Goal: Task Accomplishment & Management: Manage account settings

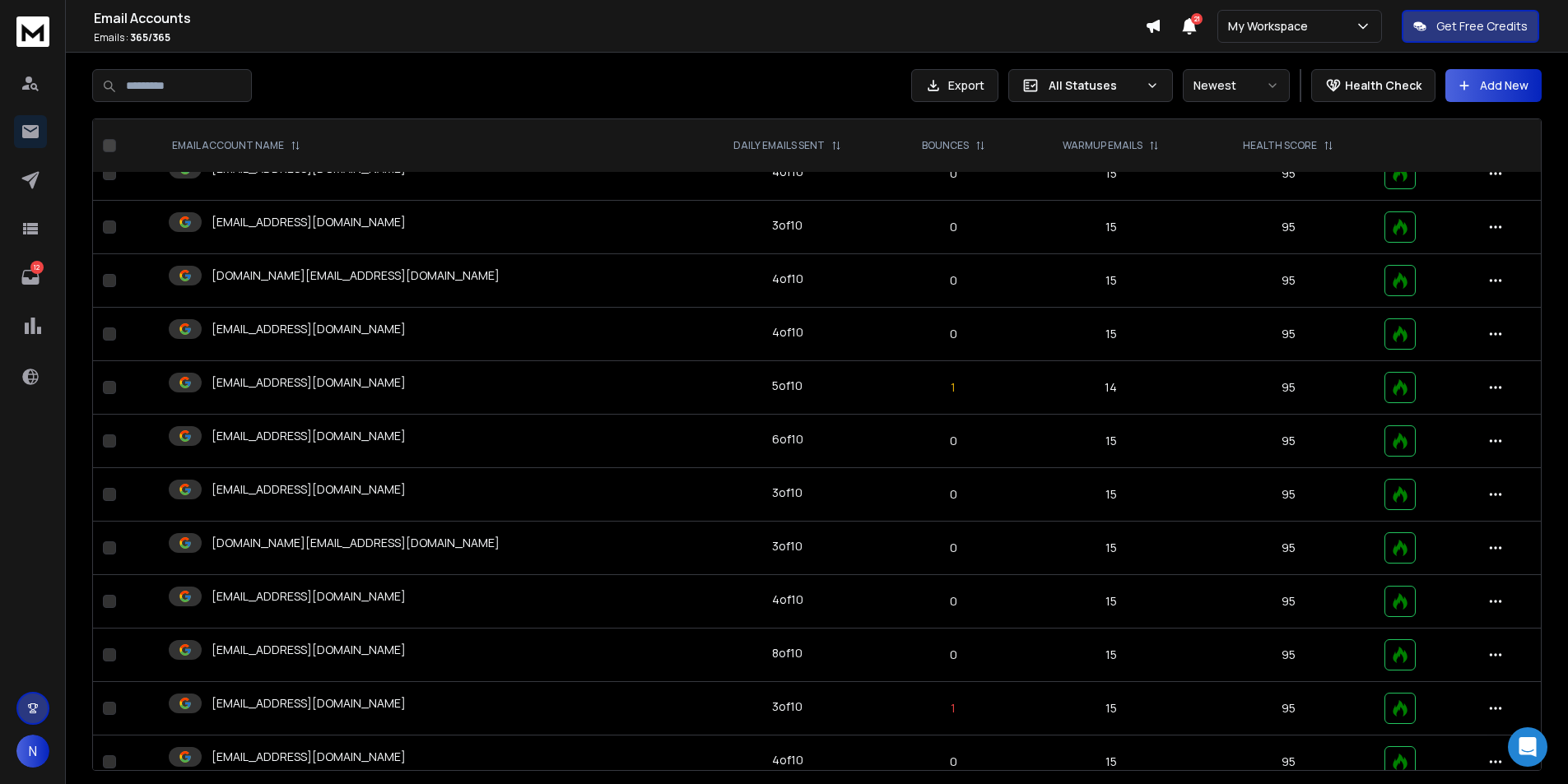
scroll to position [15192, 0]
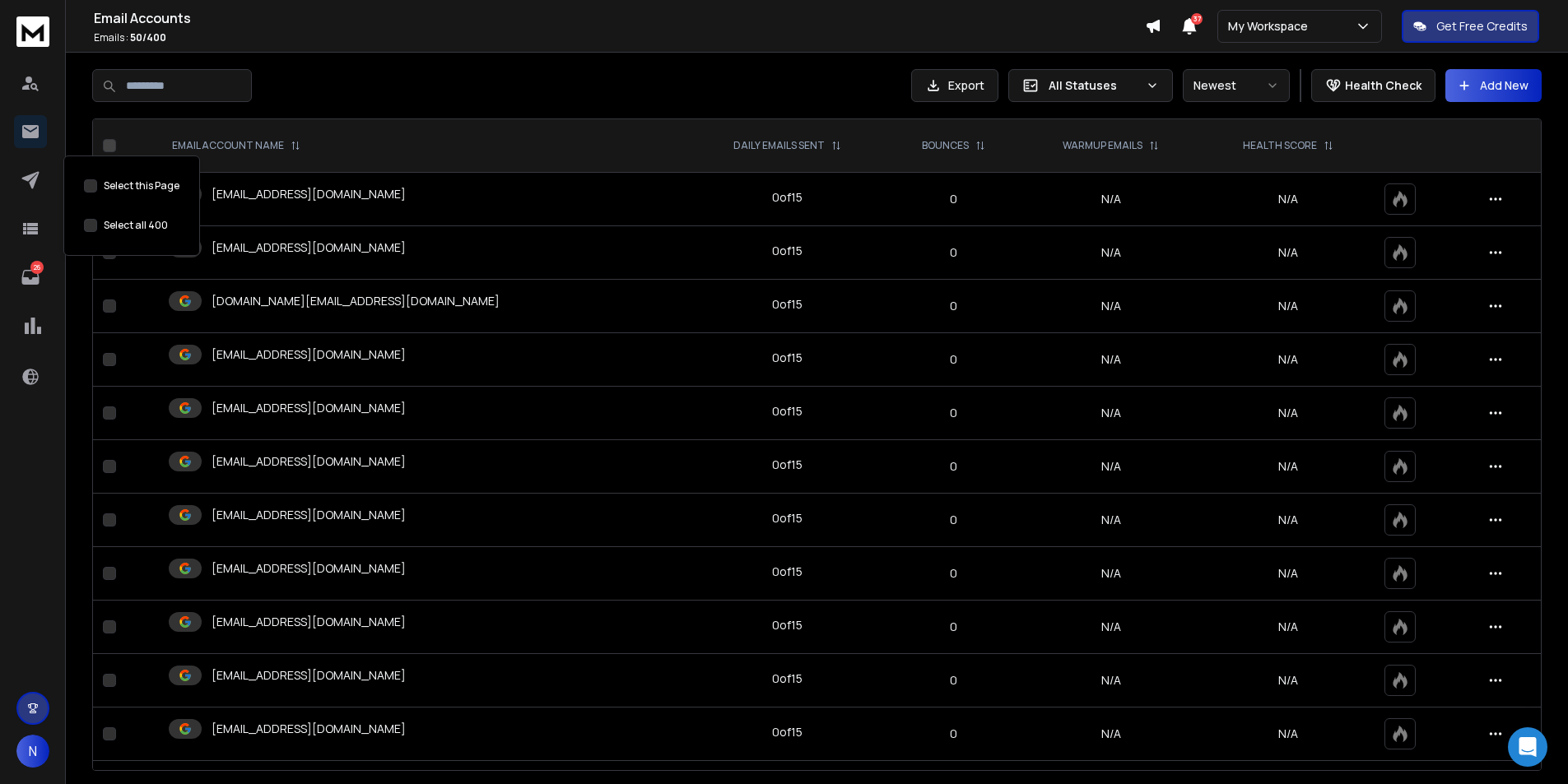
click at [105, 145] on button "Select this Page" at bounding box center [108, 145] width 13 height 13
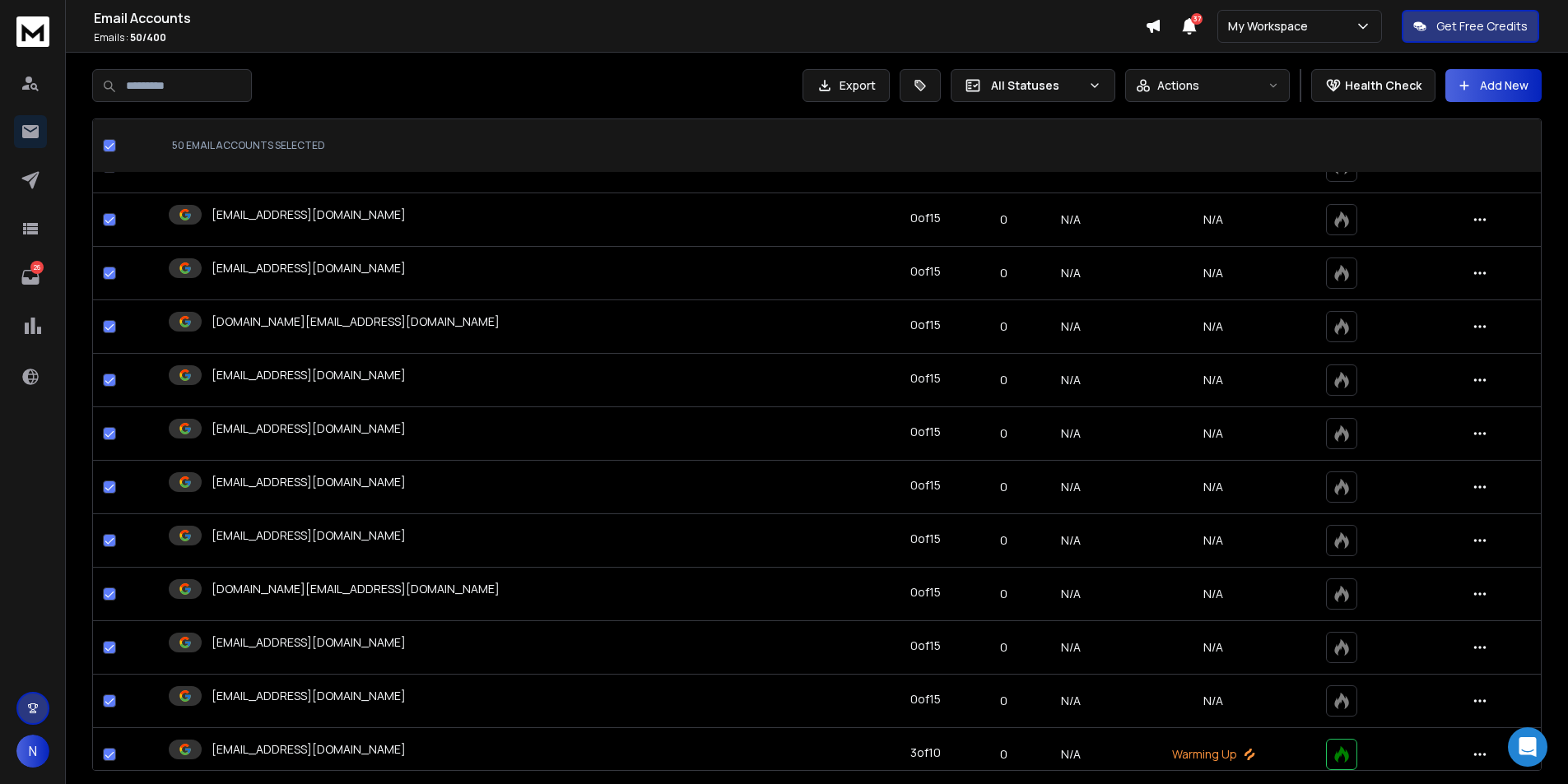
scroll to position [1727, 0]
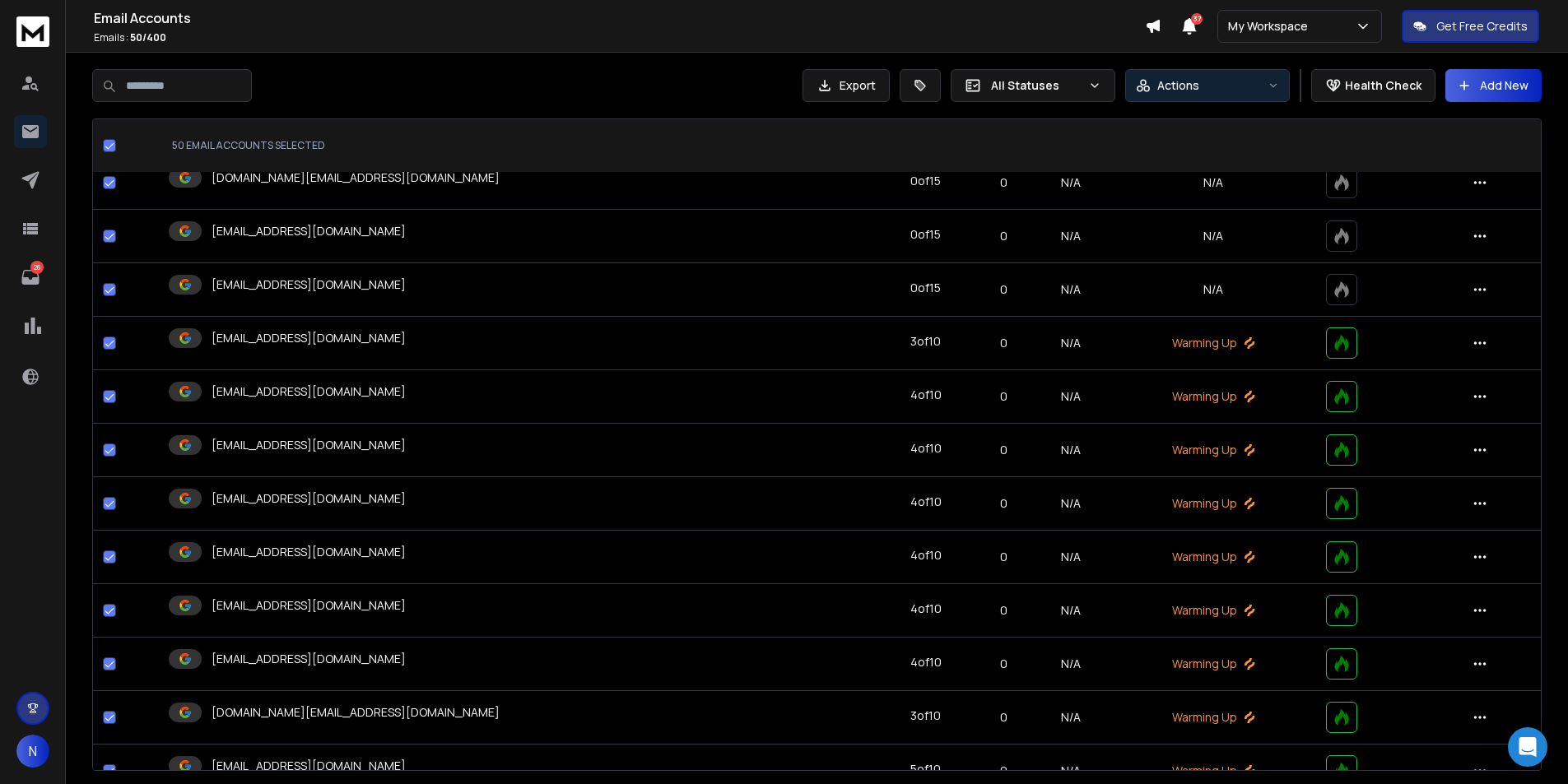
click at [1172, 80] on p "Actions" at bounding box center [1178, 85] width 42 height 17
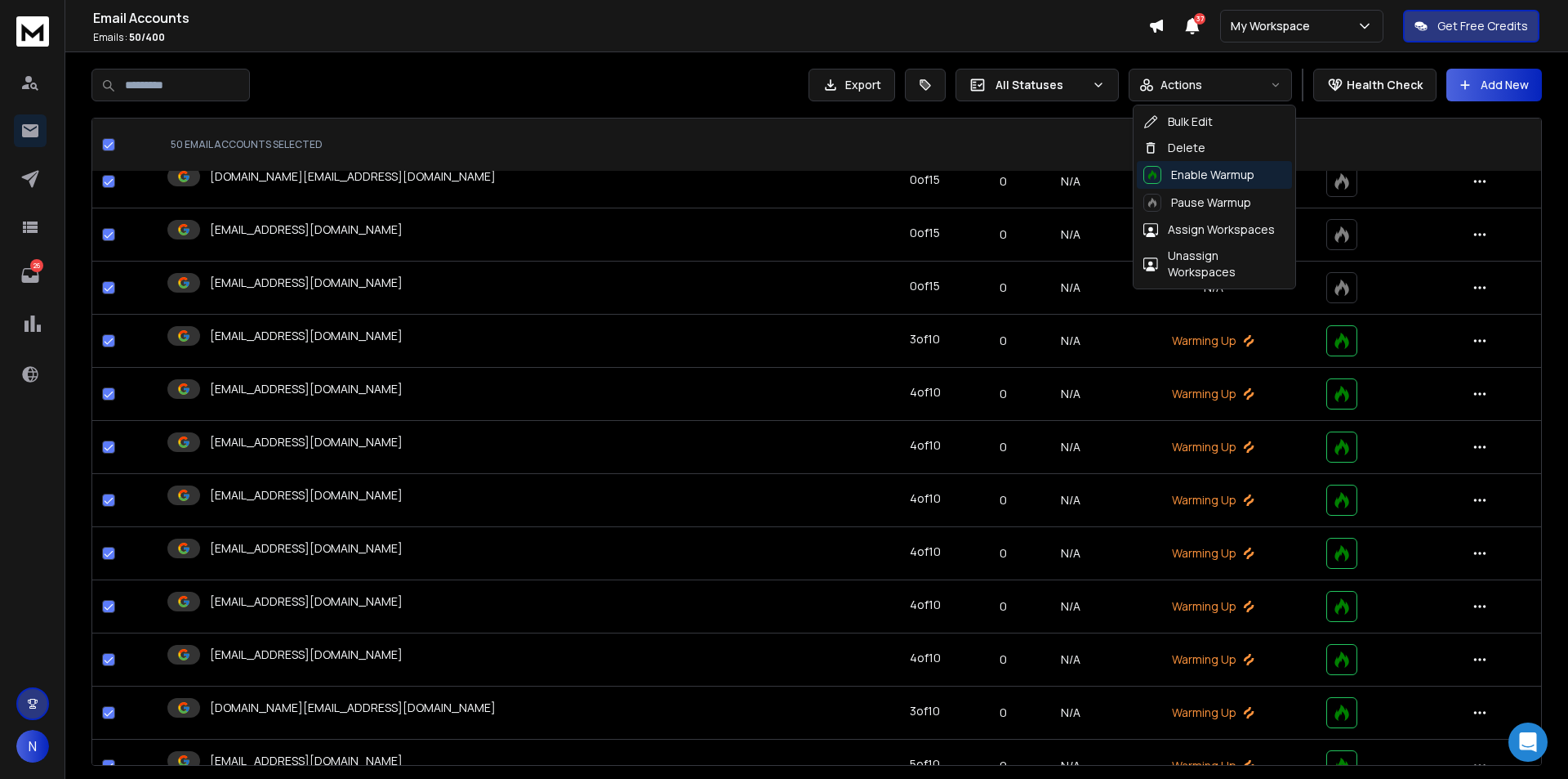
click at [1202, 172] on div "Enable Warmup" at bounding box center [1199, 175] width 112 height 18
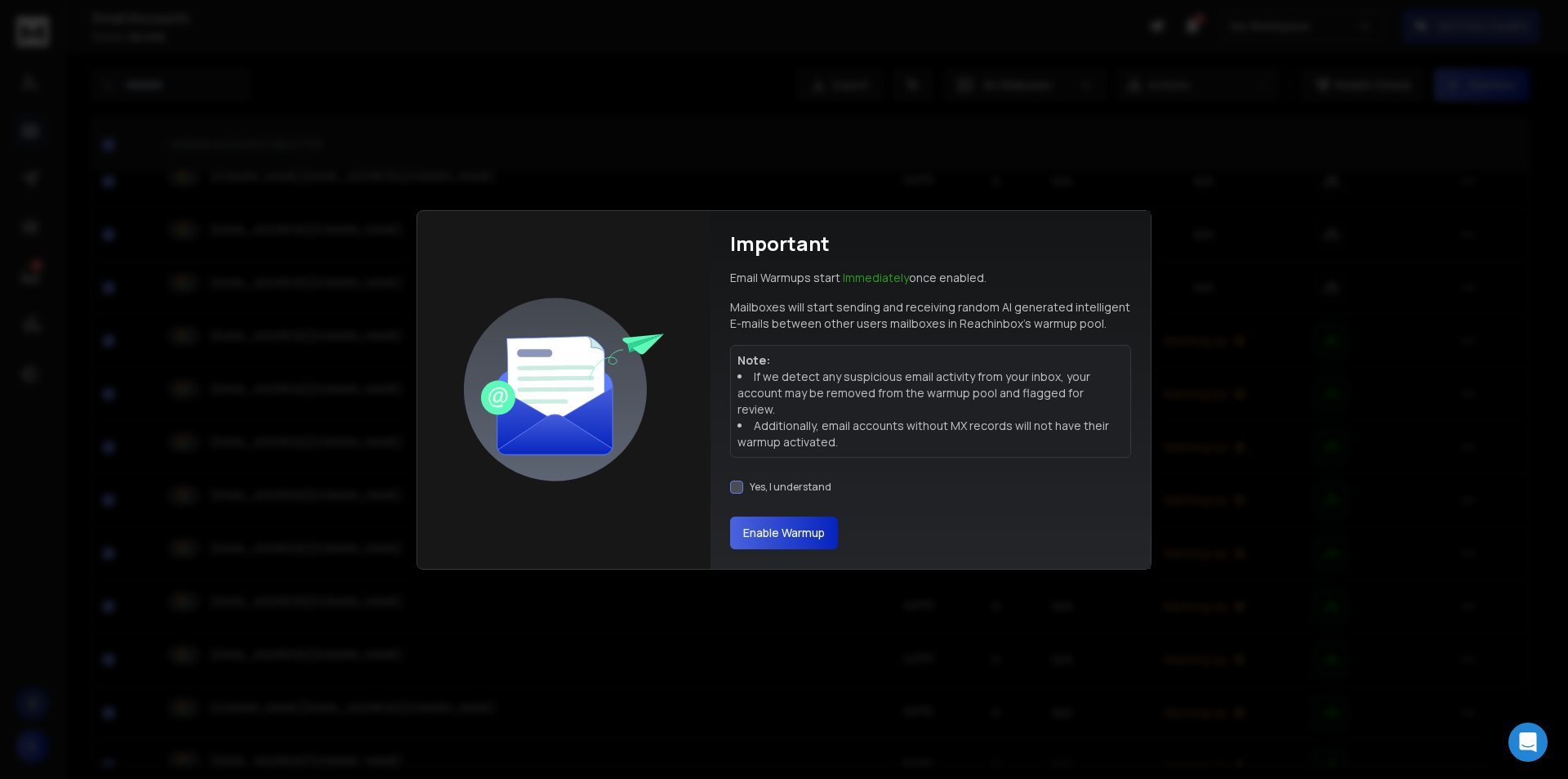
click at [737, 481] on button "Yes, I understand" at bounding box center [736, 487] width 13 height 13
click at [771, 527] on button "Enable Warmup" at bounding box center [784, 532] width 108 height 33
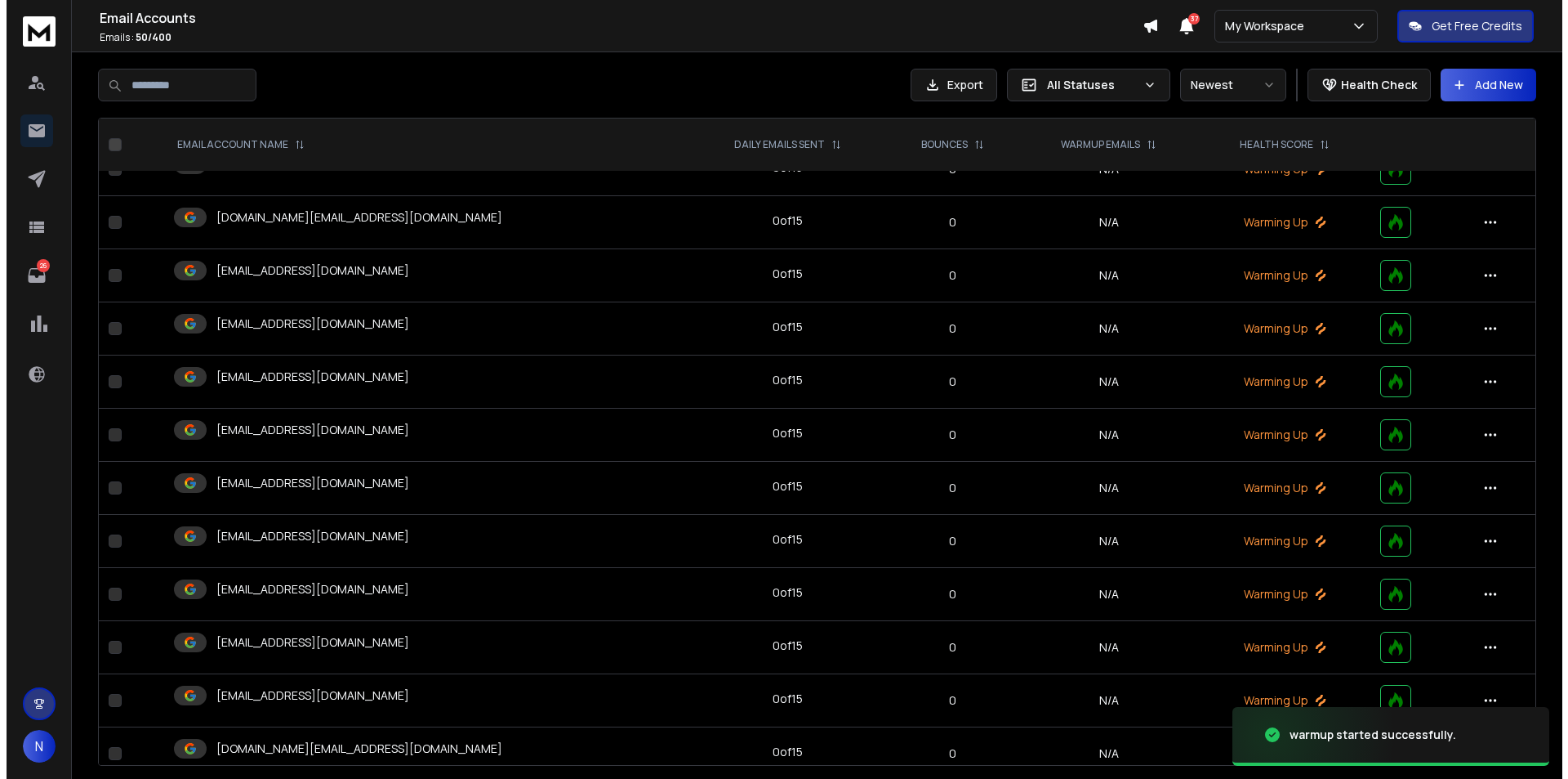
scroll to position [0, 0]
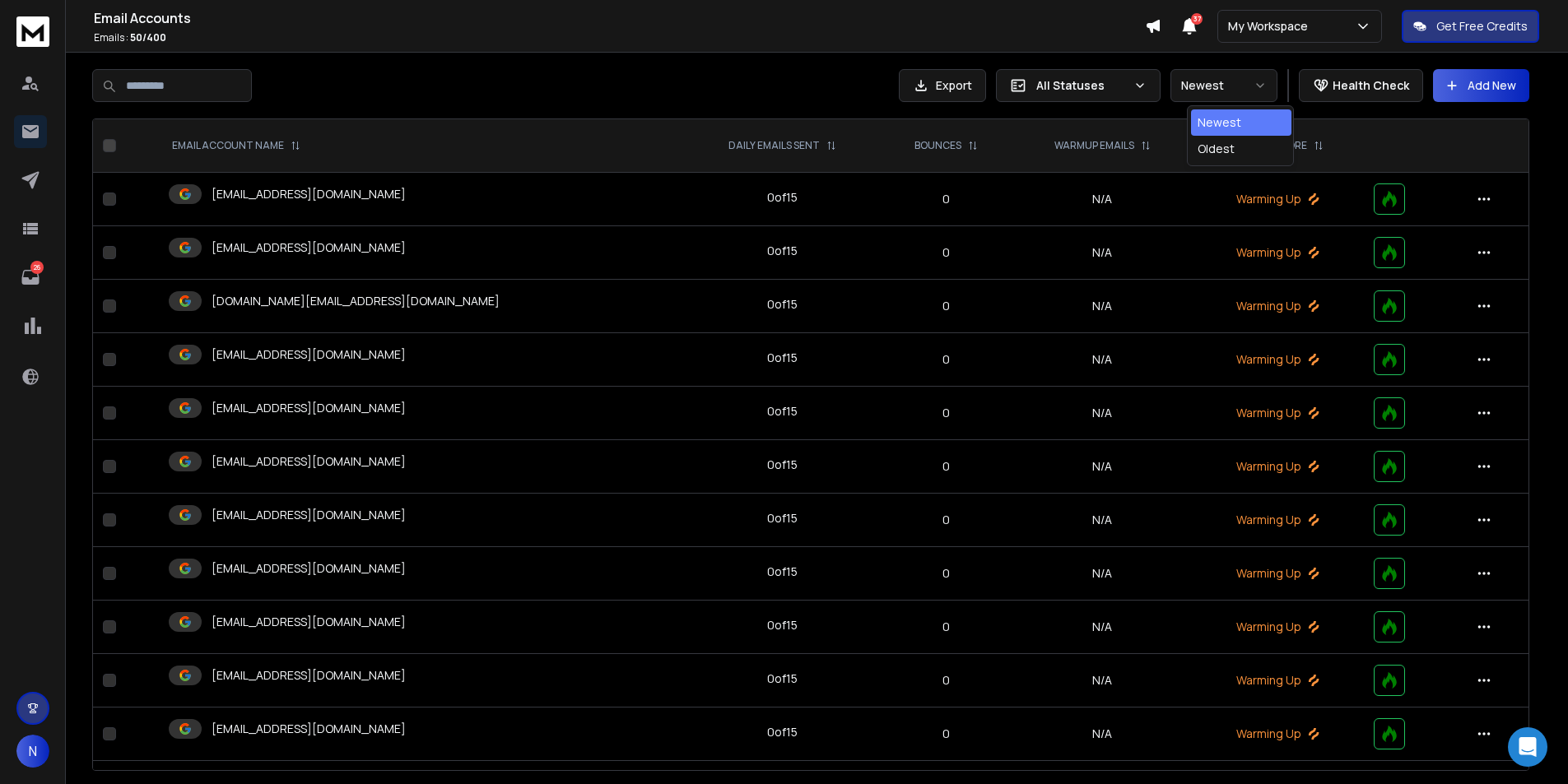
click at [1245, 82] on button "Newest" at bounding box center [1224, 85] width 107 height 33
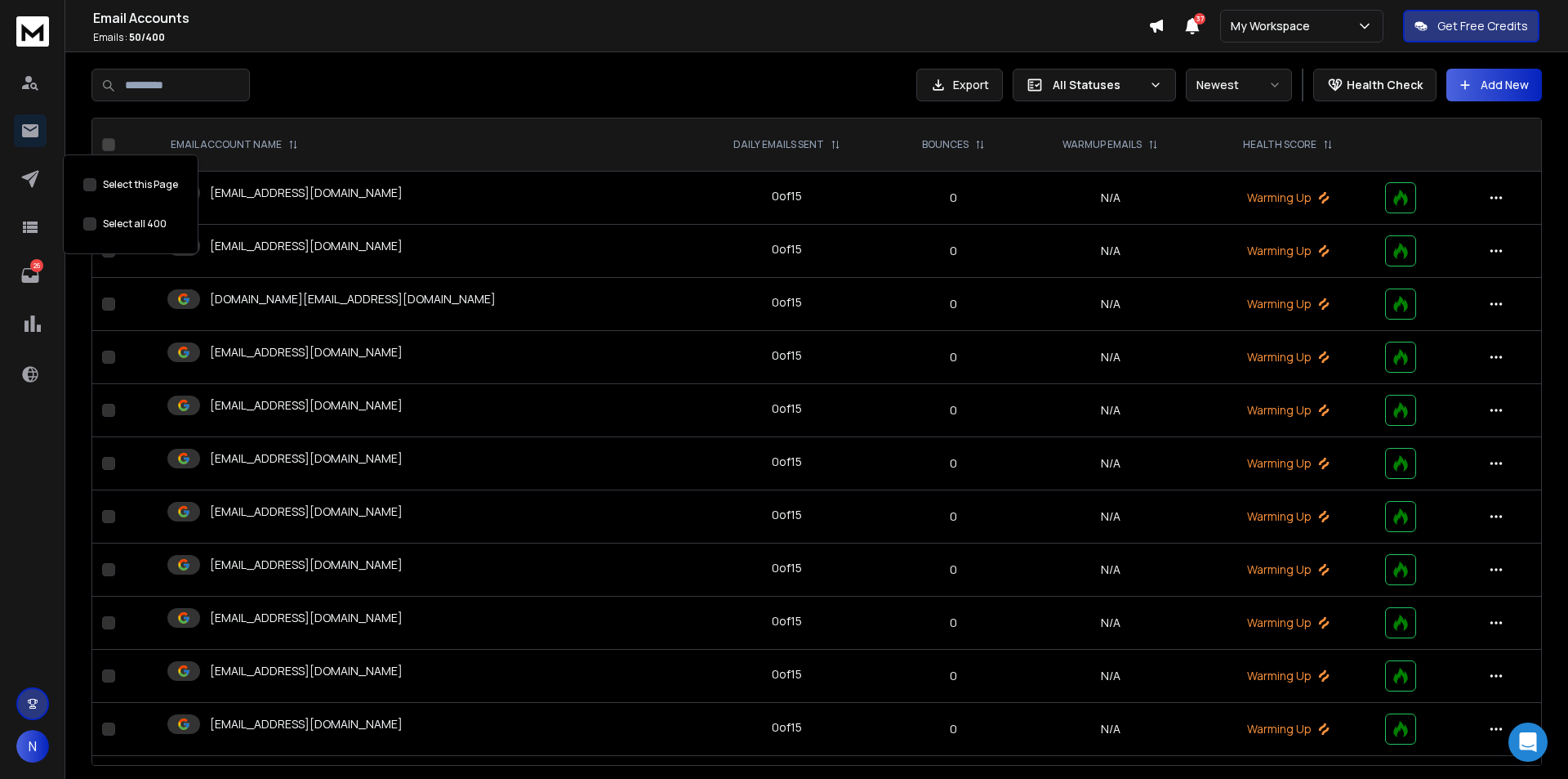
click at [109, 143] on button "Select this Page" at bounding box center [108, 144] width 13 height 13
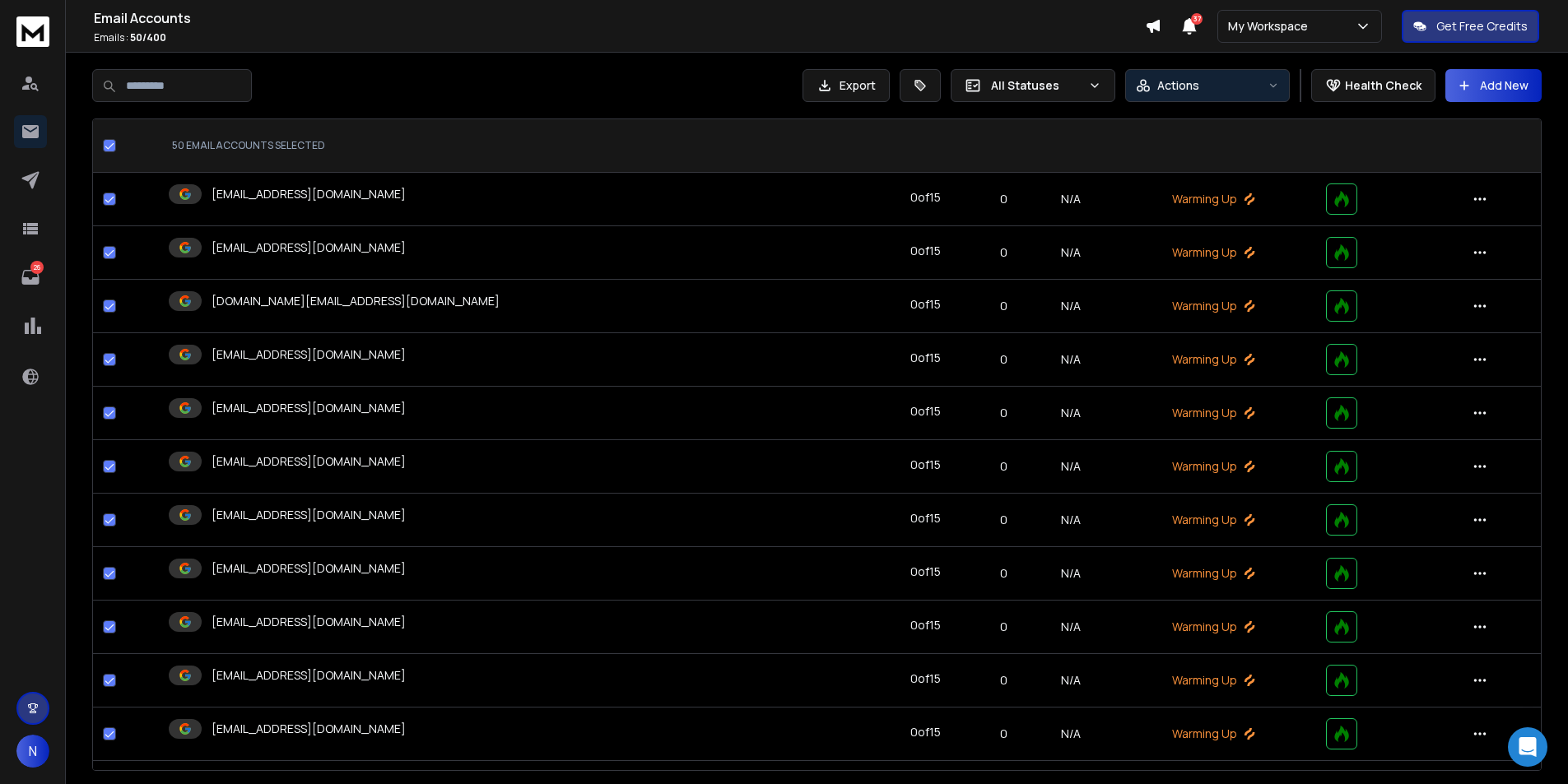
click at [1205, 88] on div "Actions" at bounding box center [1198, 85] width 125 height 17
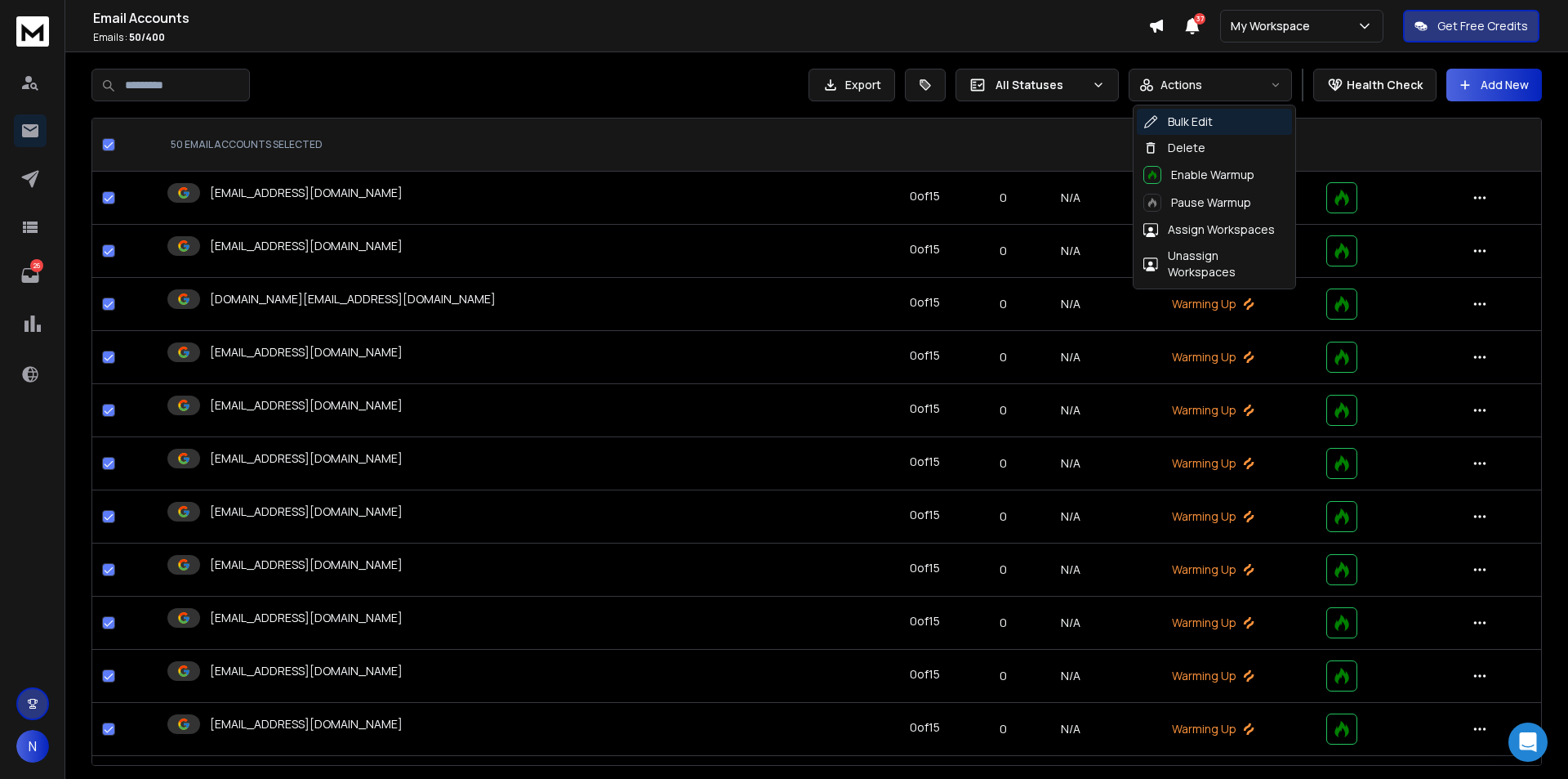
click at [1177, 124] on div "Bulk Edit" at bounding box center [1178, 121] width 69 height 17
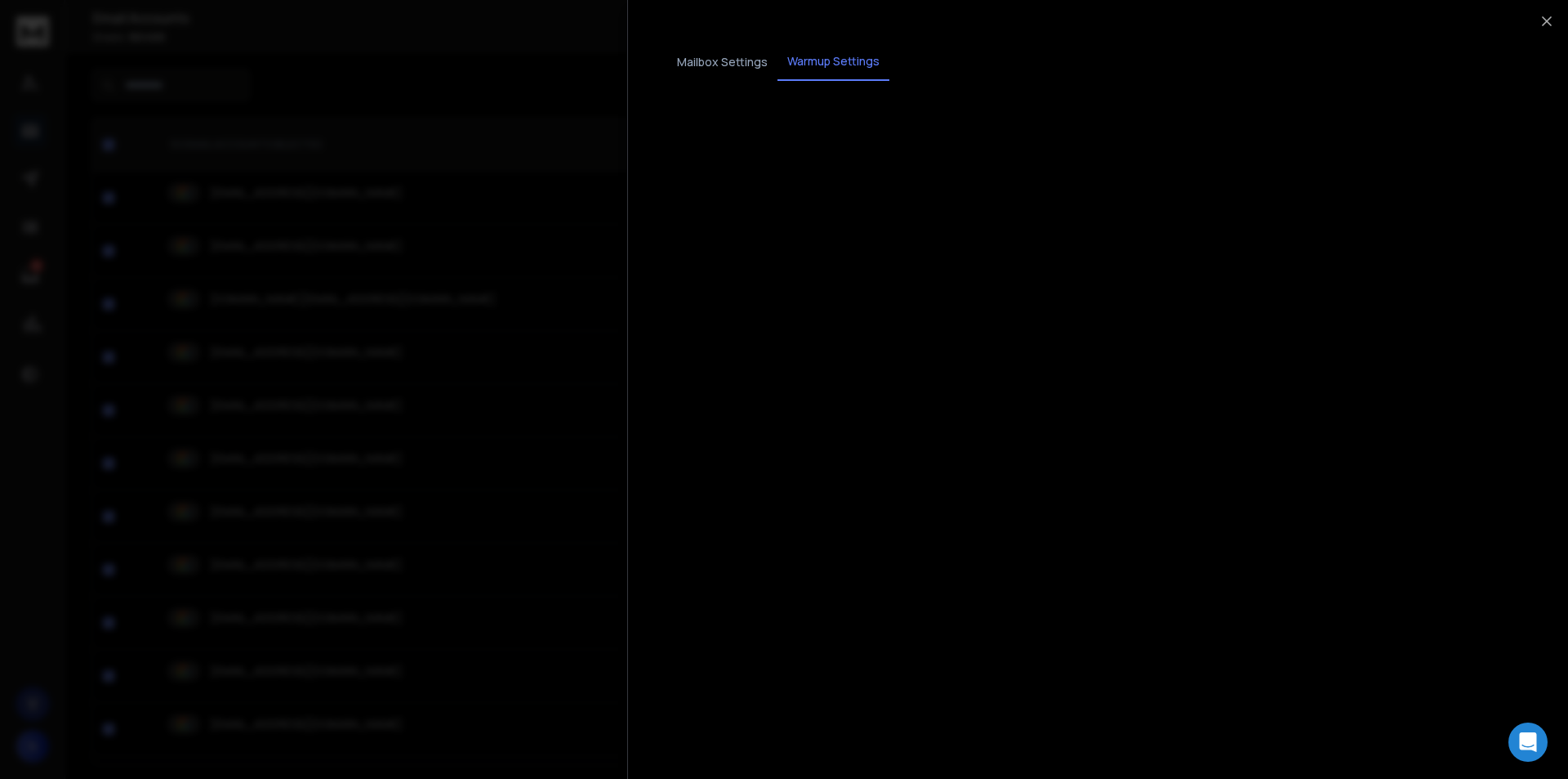
click at [827, 54] on button "Warmup Settings" at bounding box center [833, 62] width 112 height 38
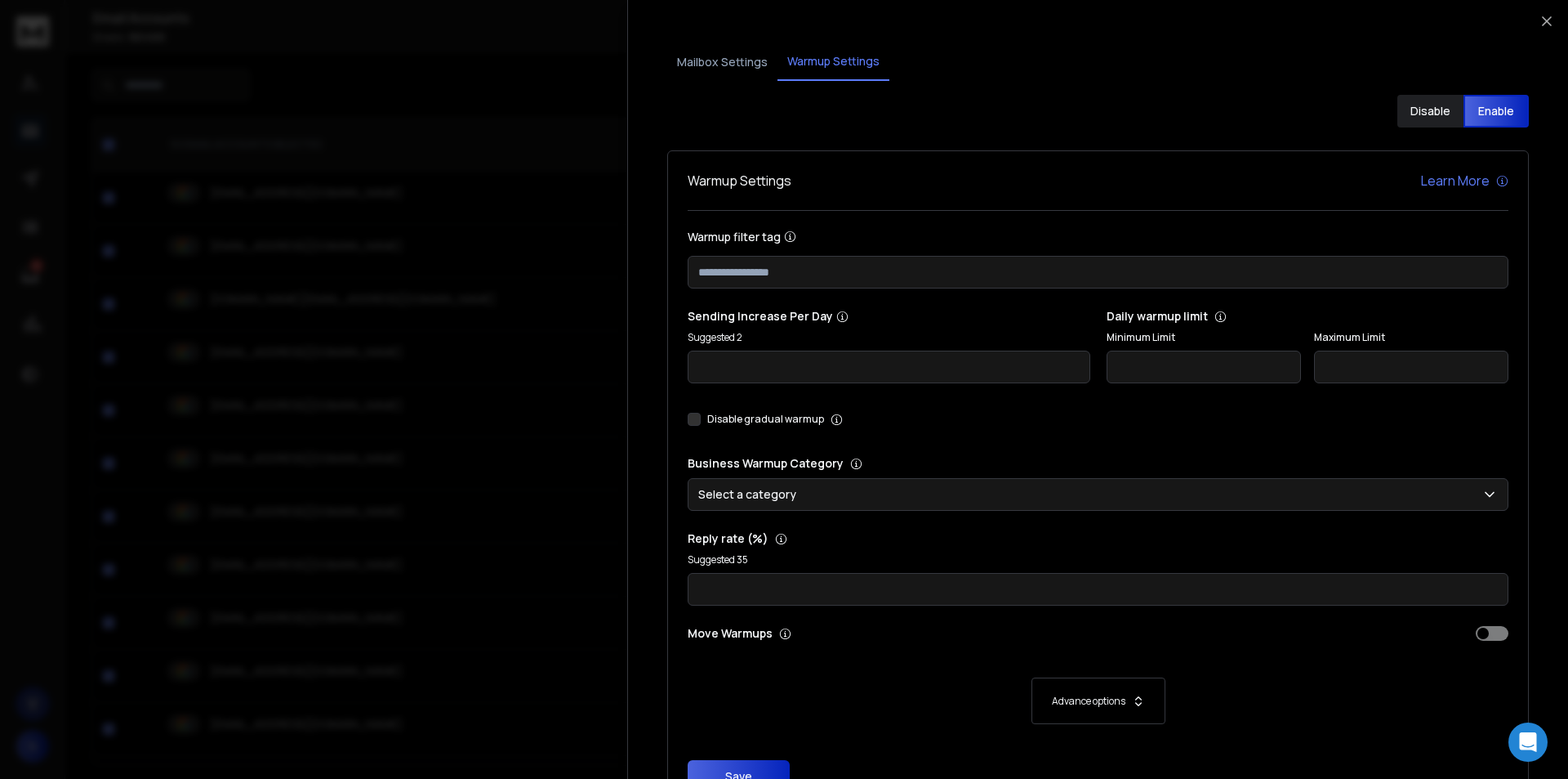
click at [796, 366] on input "number" at bounding box center [889, 366] width 403 height 33
type input "**"
click at [758, 605] on form "Warmup Settings Learn More Warmup filter tag Sending Increase Per Day Suggested…" at bounding box center [1098, 482] width 821 height 622
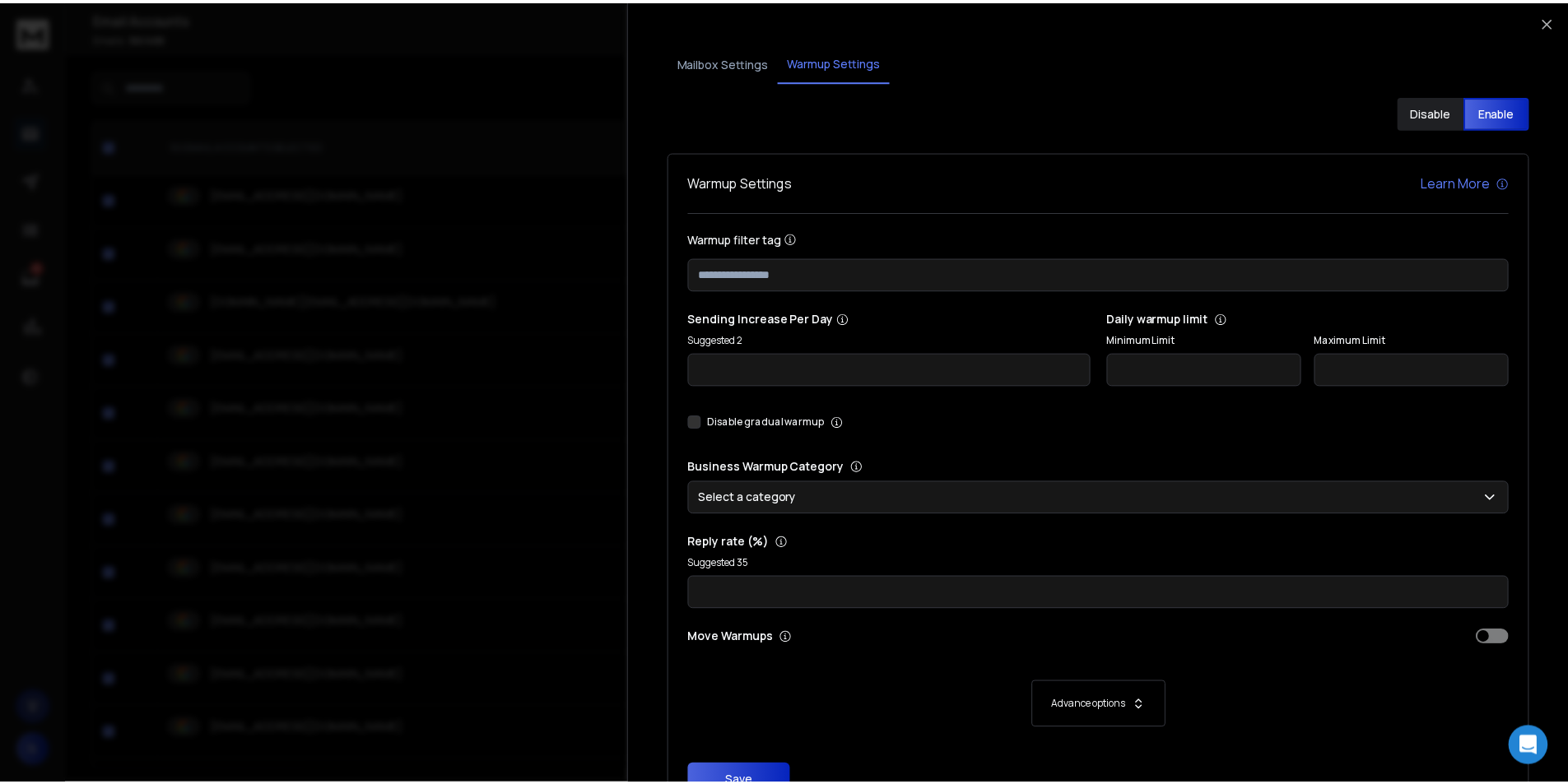
scroll to position [80, 0]
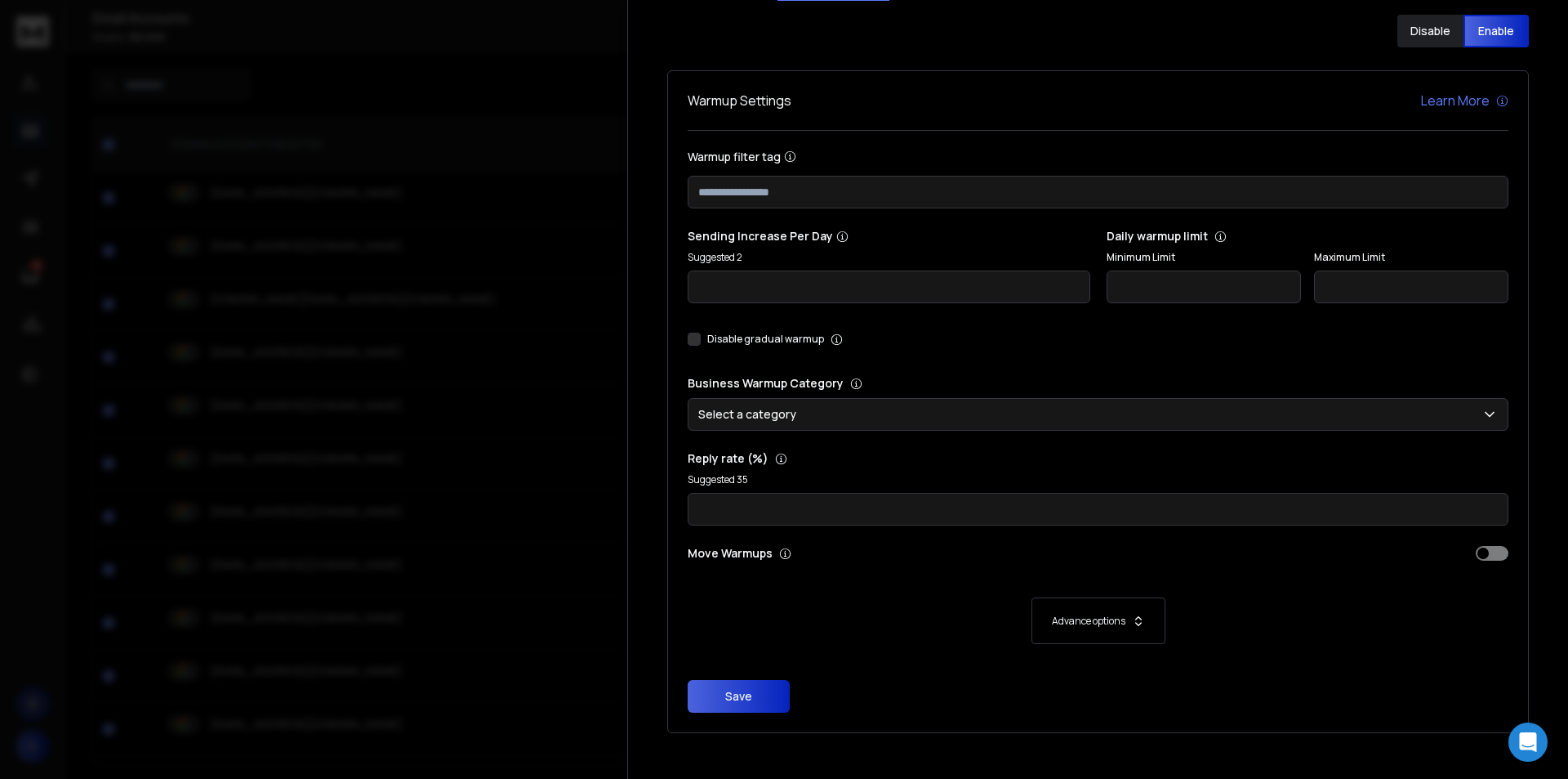
type input "**"
click at [725, 696] on button "Save" at bounding box center [738, 696] width 102 height 33
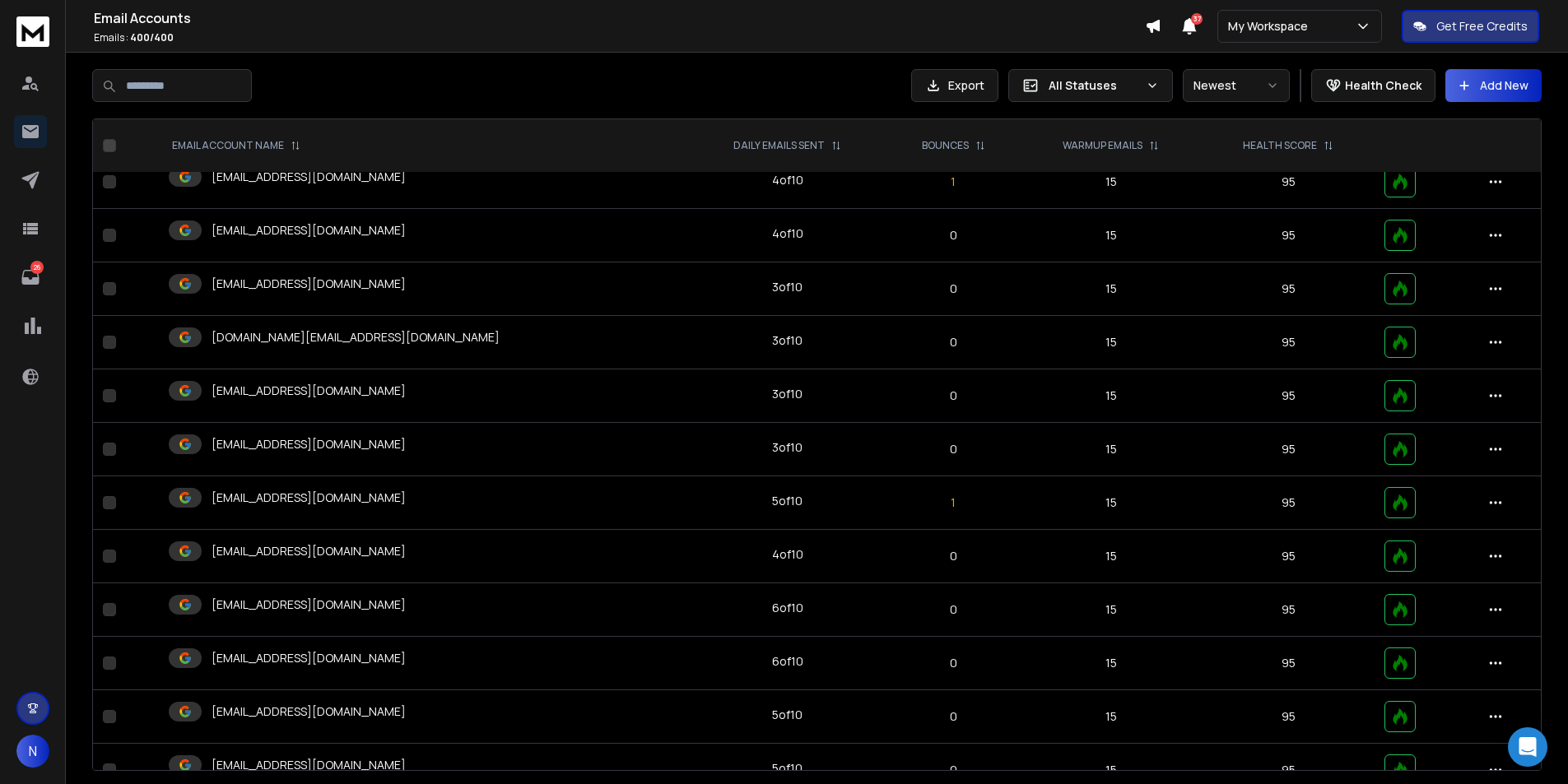
scroll to position [19140, 0]
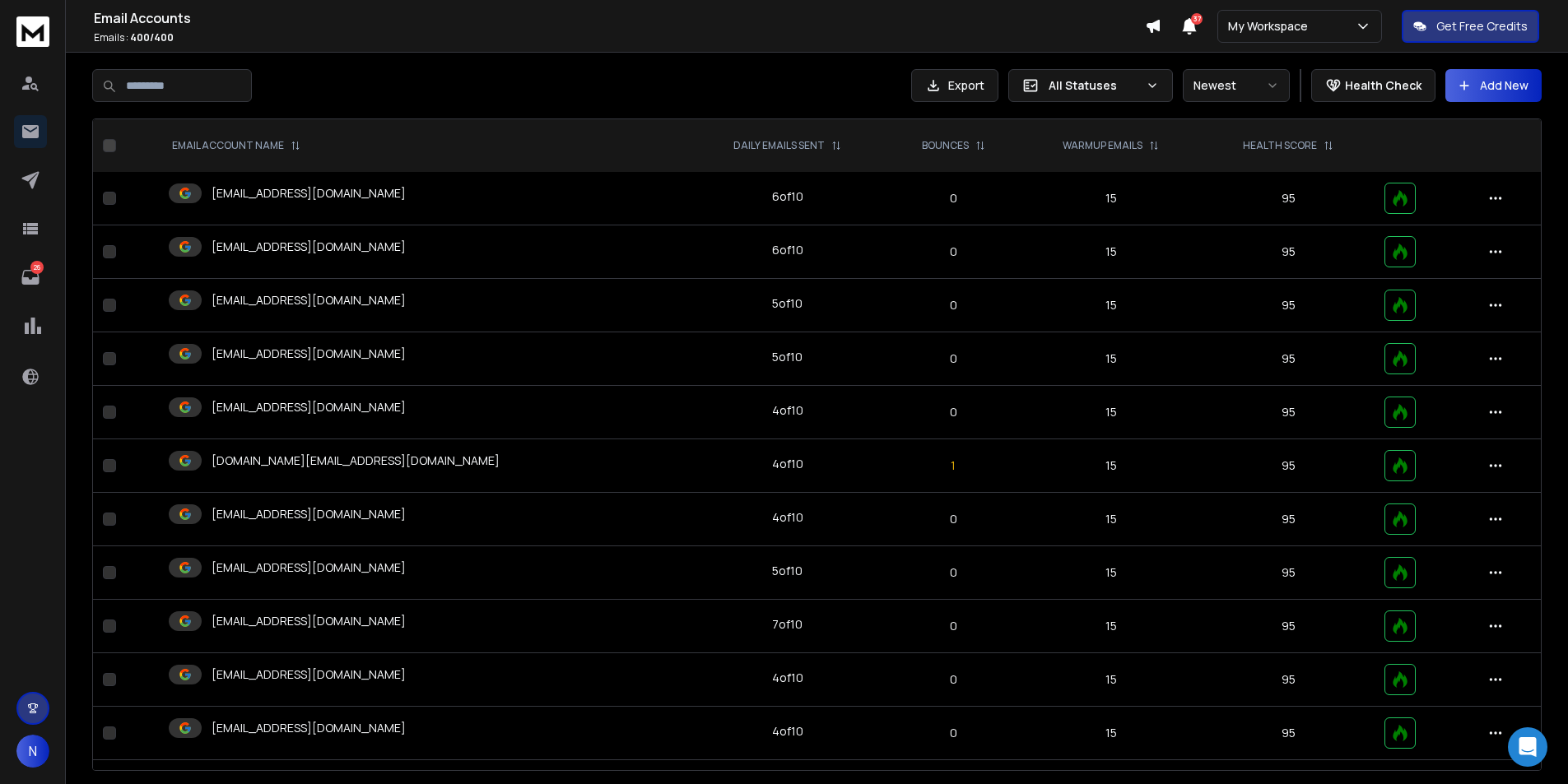
click at [1077, 571] on td "15" at bounding box center [1111, 573] width 182 height 54
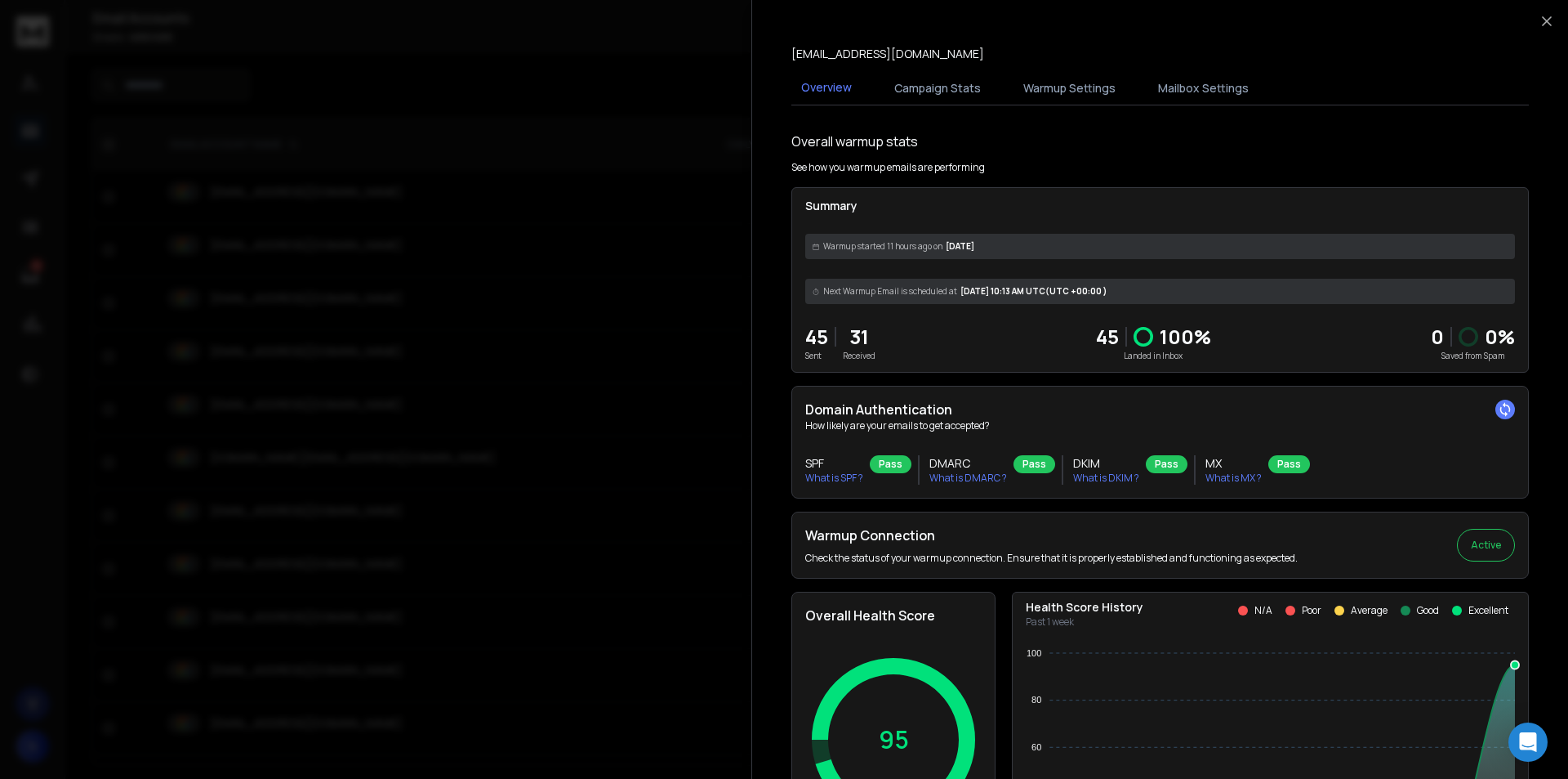
click at [696, 590] on div at bounding box center [784, 389] width 1568 height 779
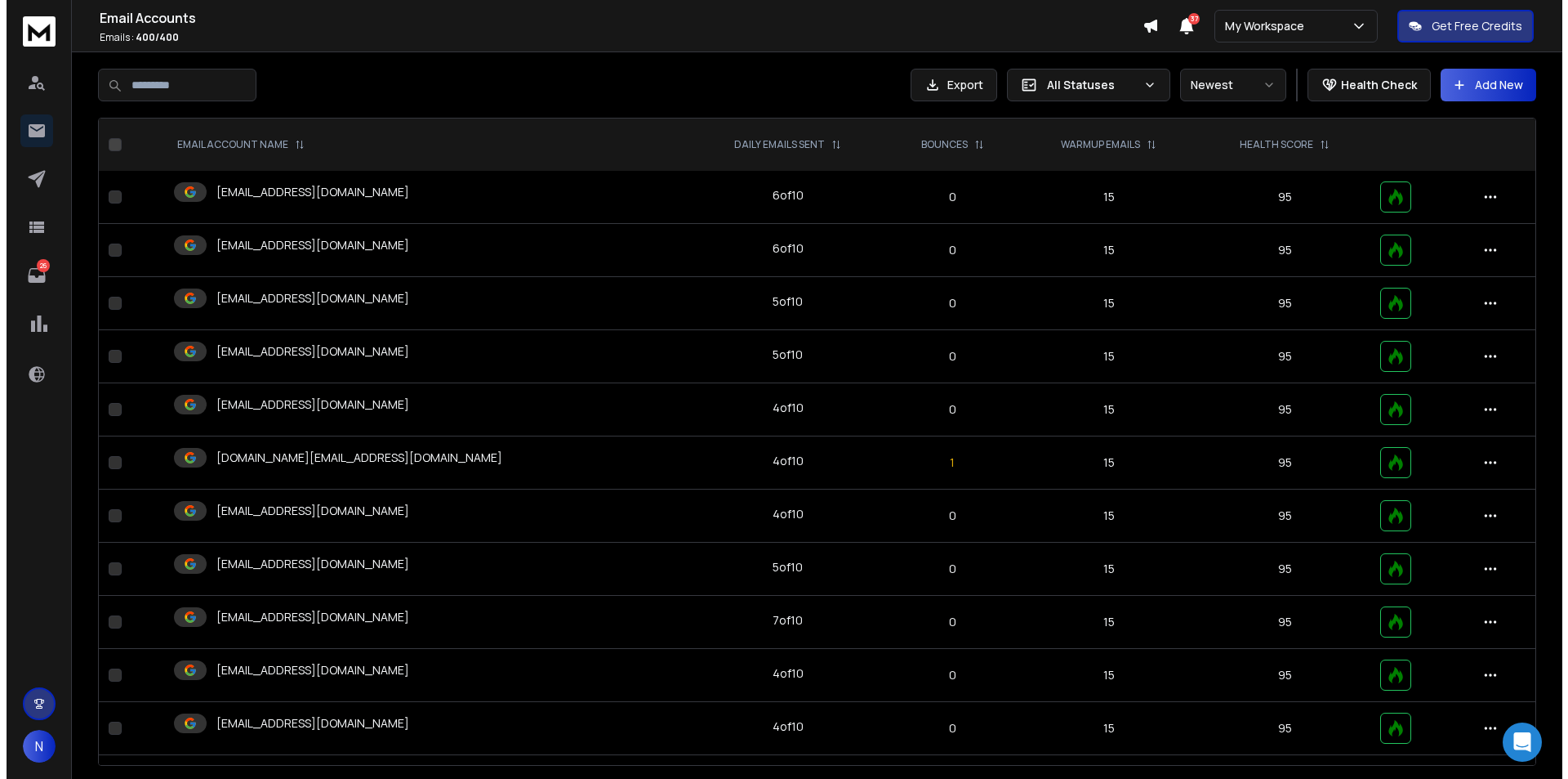
scroll to position [19345, 0]
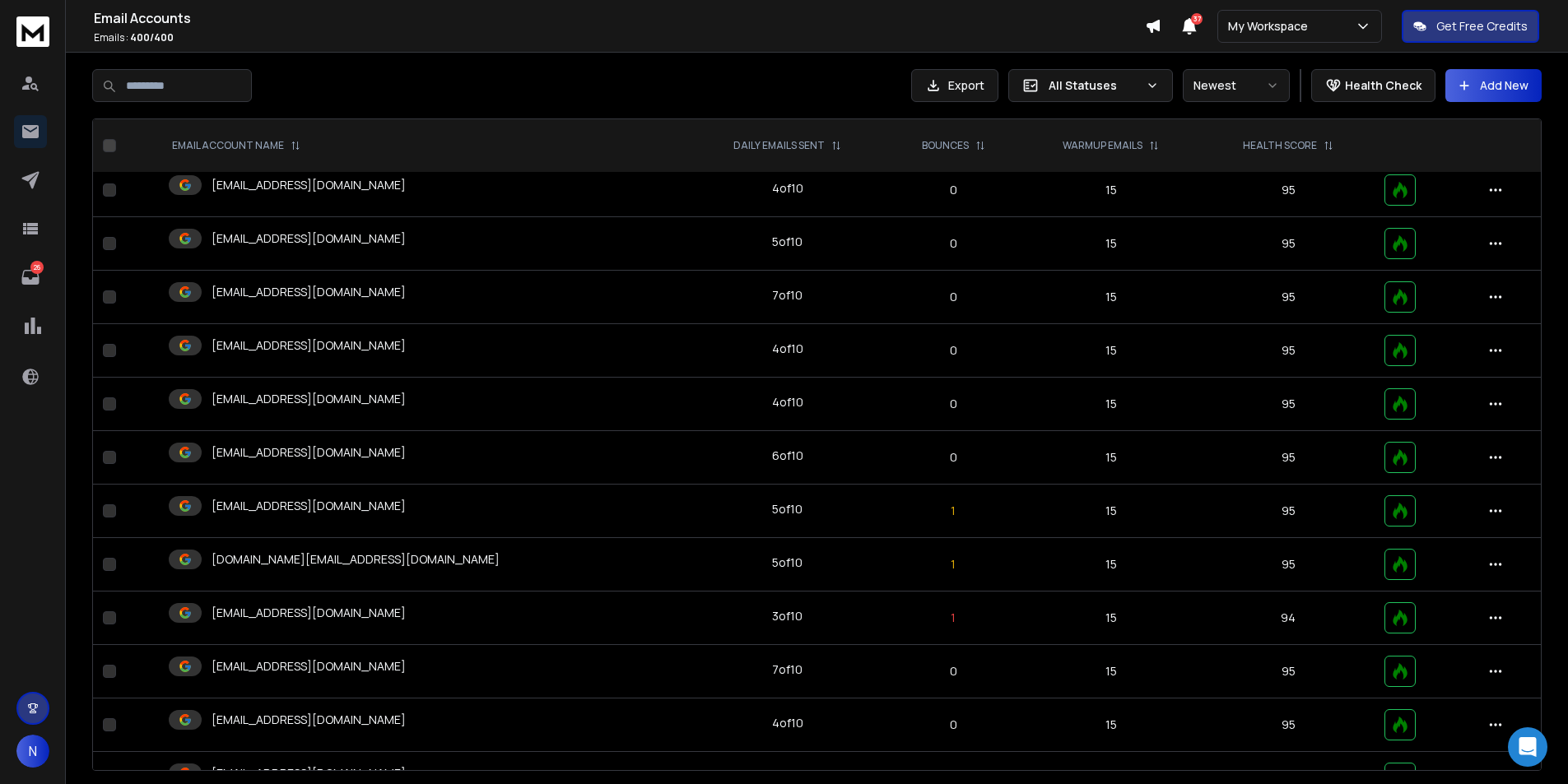
click at [1042, 632] on td "15" at bounding box center [1111, 618] width 182 height 54
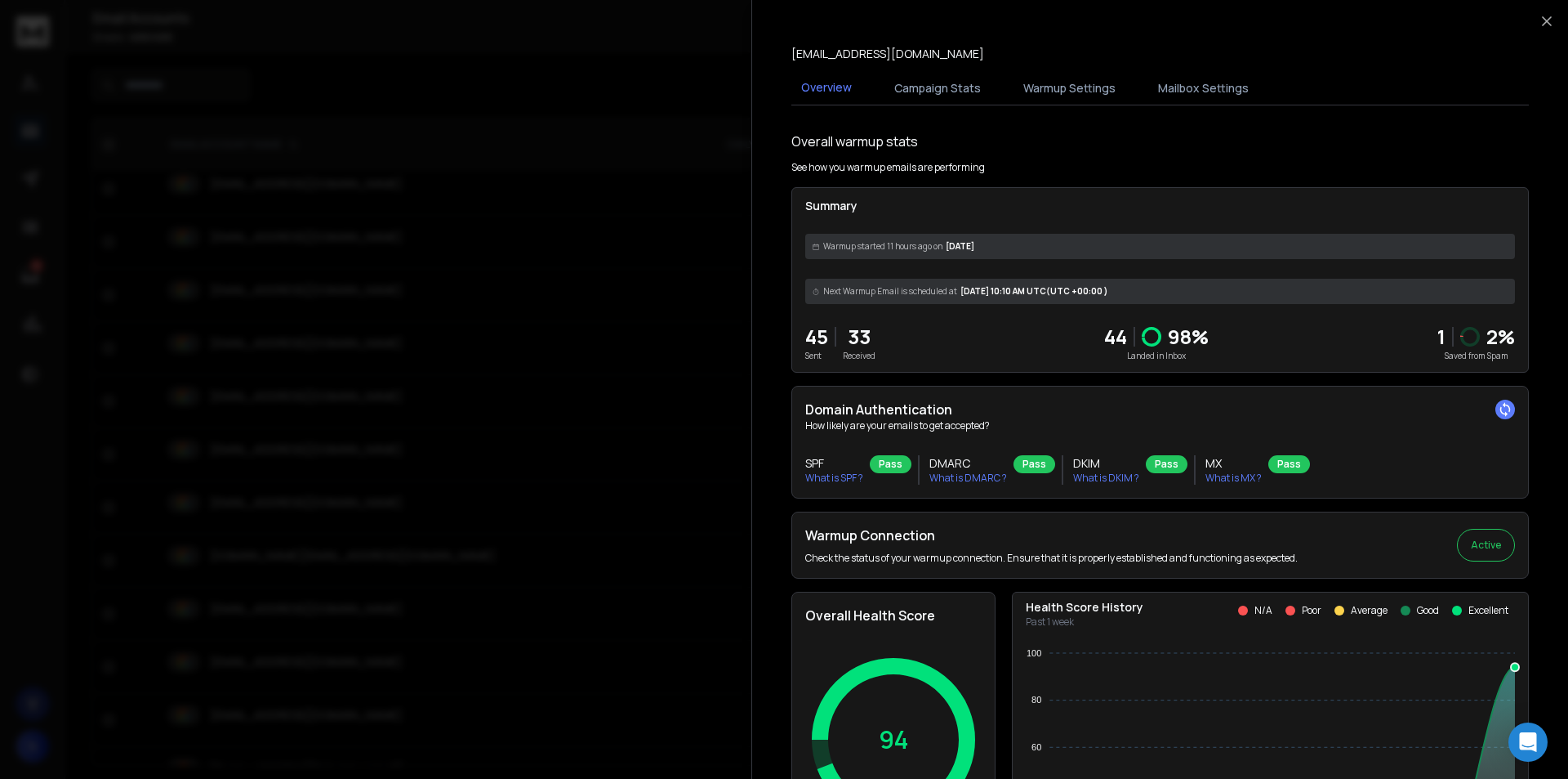
click at [642, 603] on div at bounding box center [784, 389] width 1568 height 779
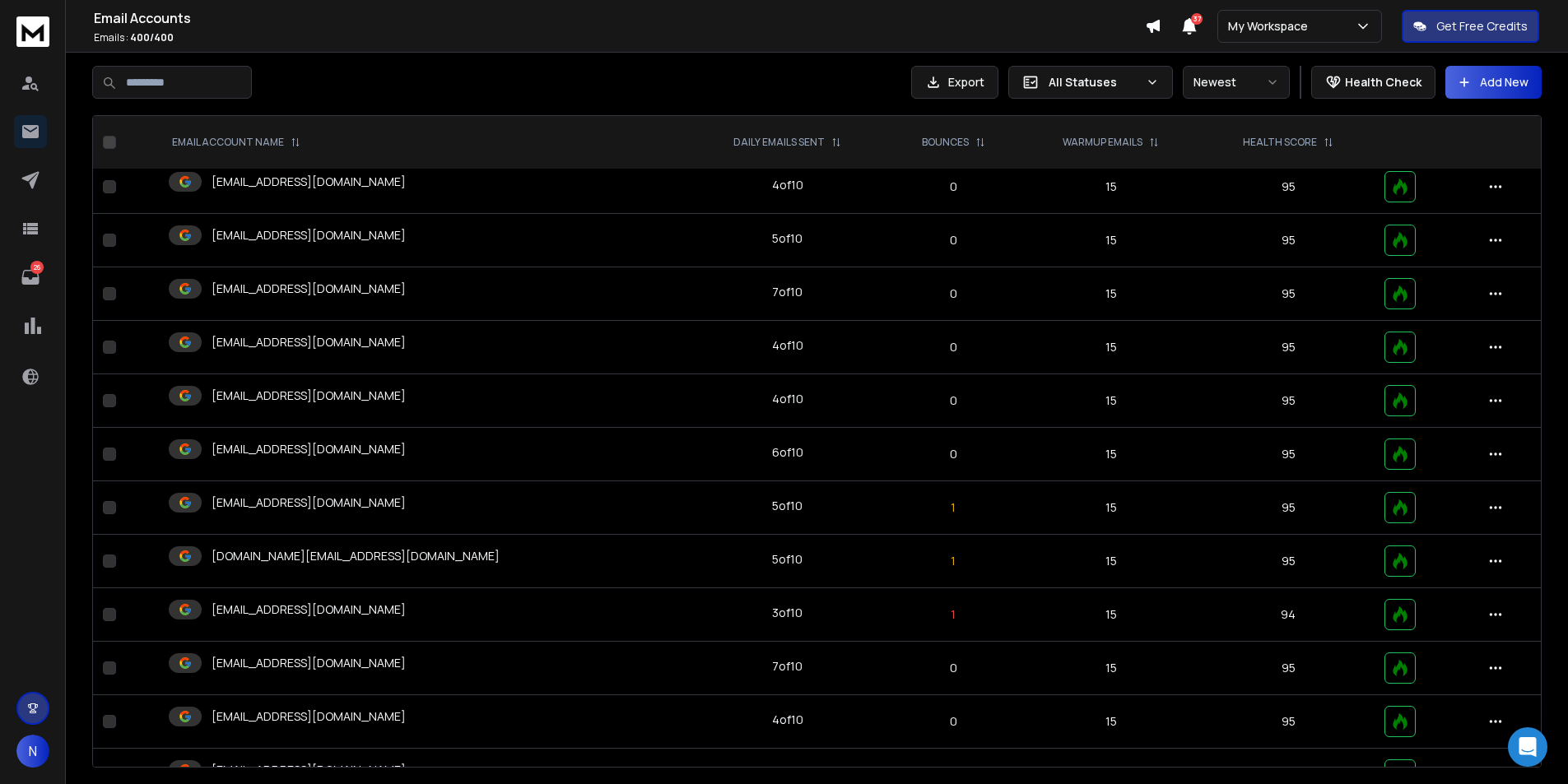
scroll to position [19633, 0]
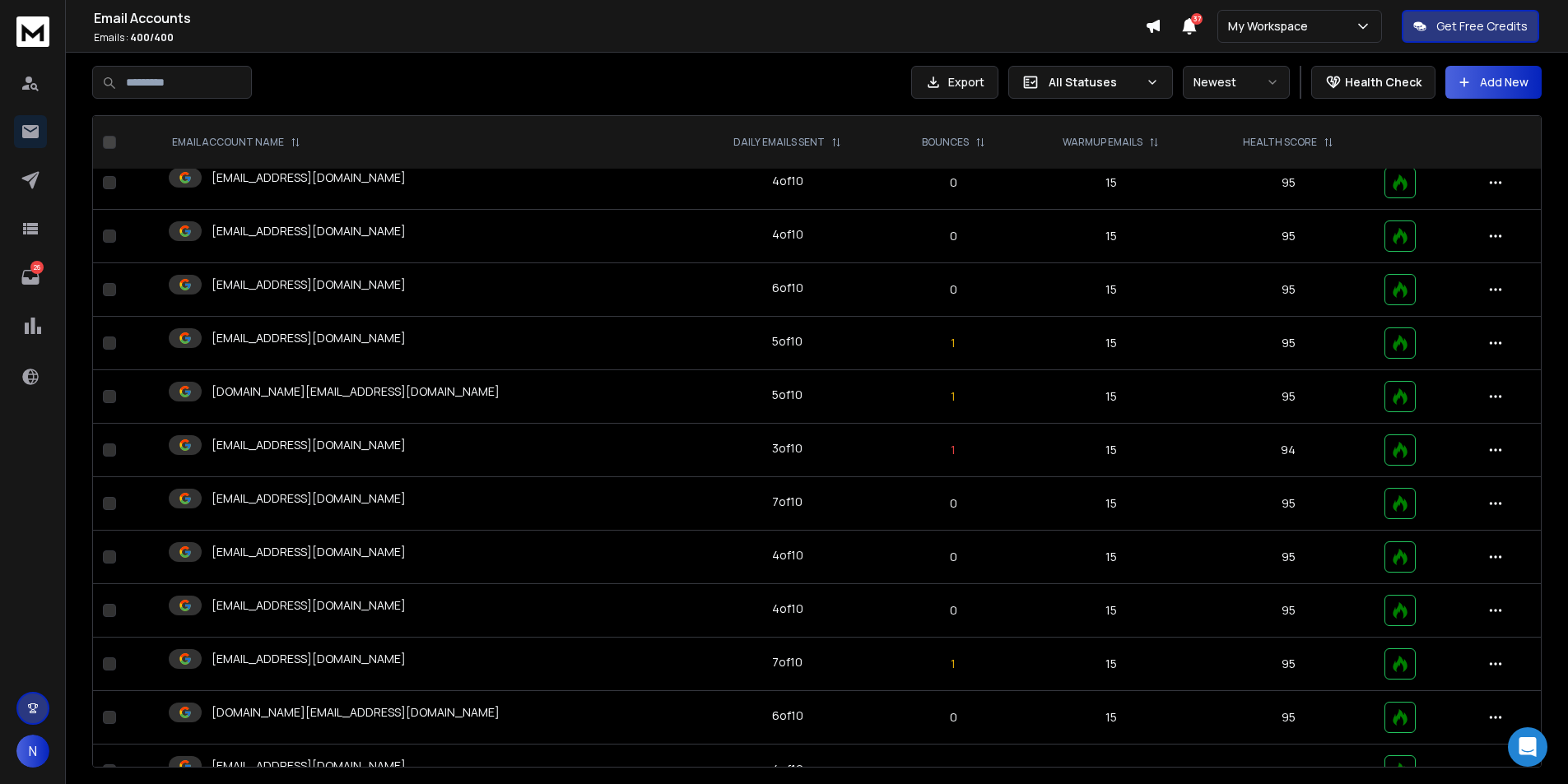
click at [887, 652] on td "1" at bounding box center [954, 664] width 133 height 54
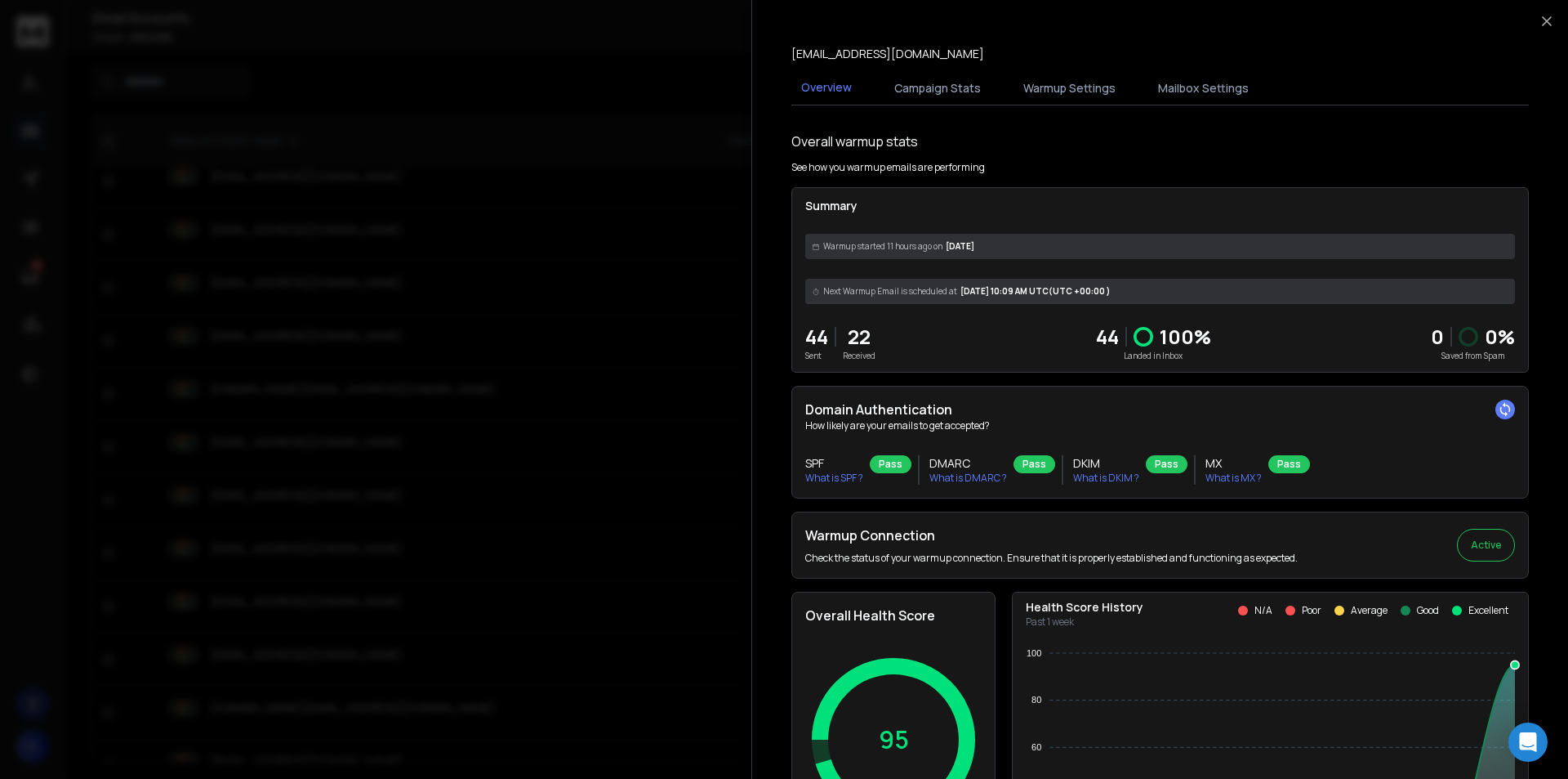
click at [702, 687] on div at bounding box center [784, 389] width 1568 height 779
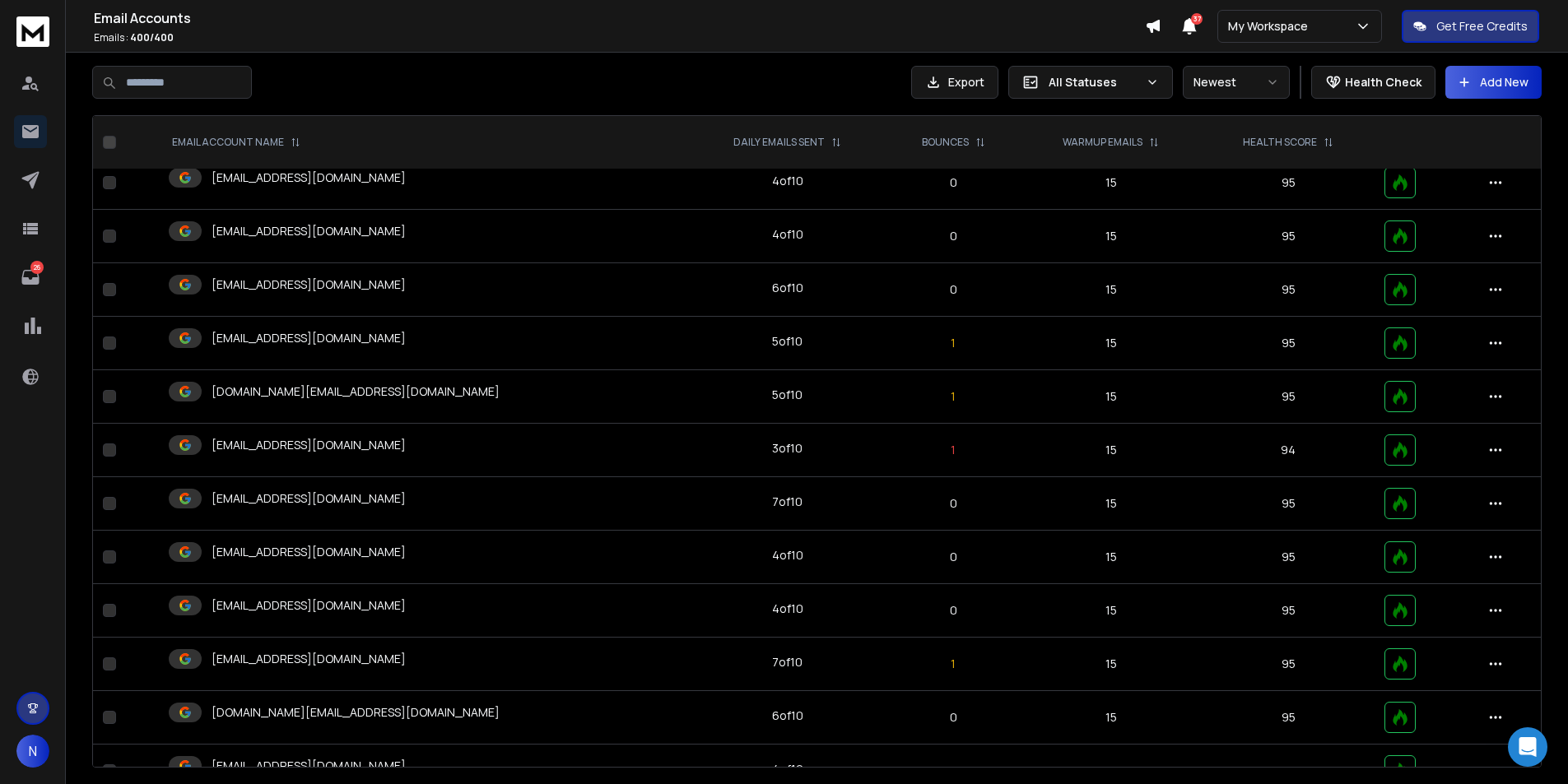
click at [772, 504] on div "7 of 10" at bounding box center [786, 502] width 31 height 17
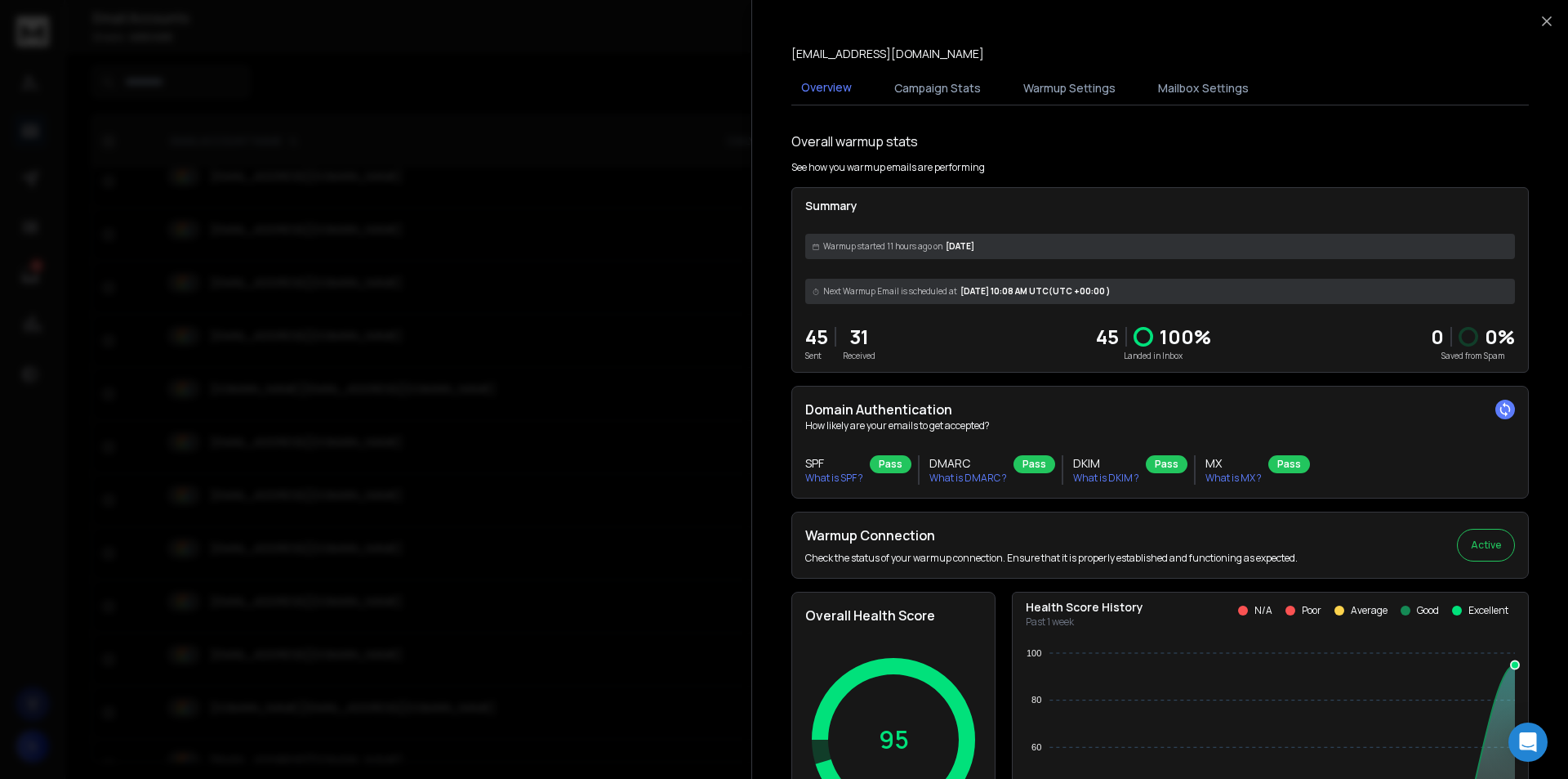
click at [679, 522] on div at bounding box center [784, 389] width 1568 height 779
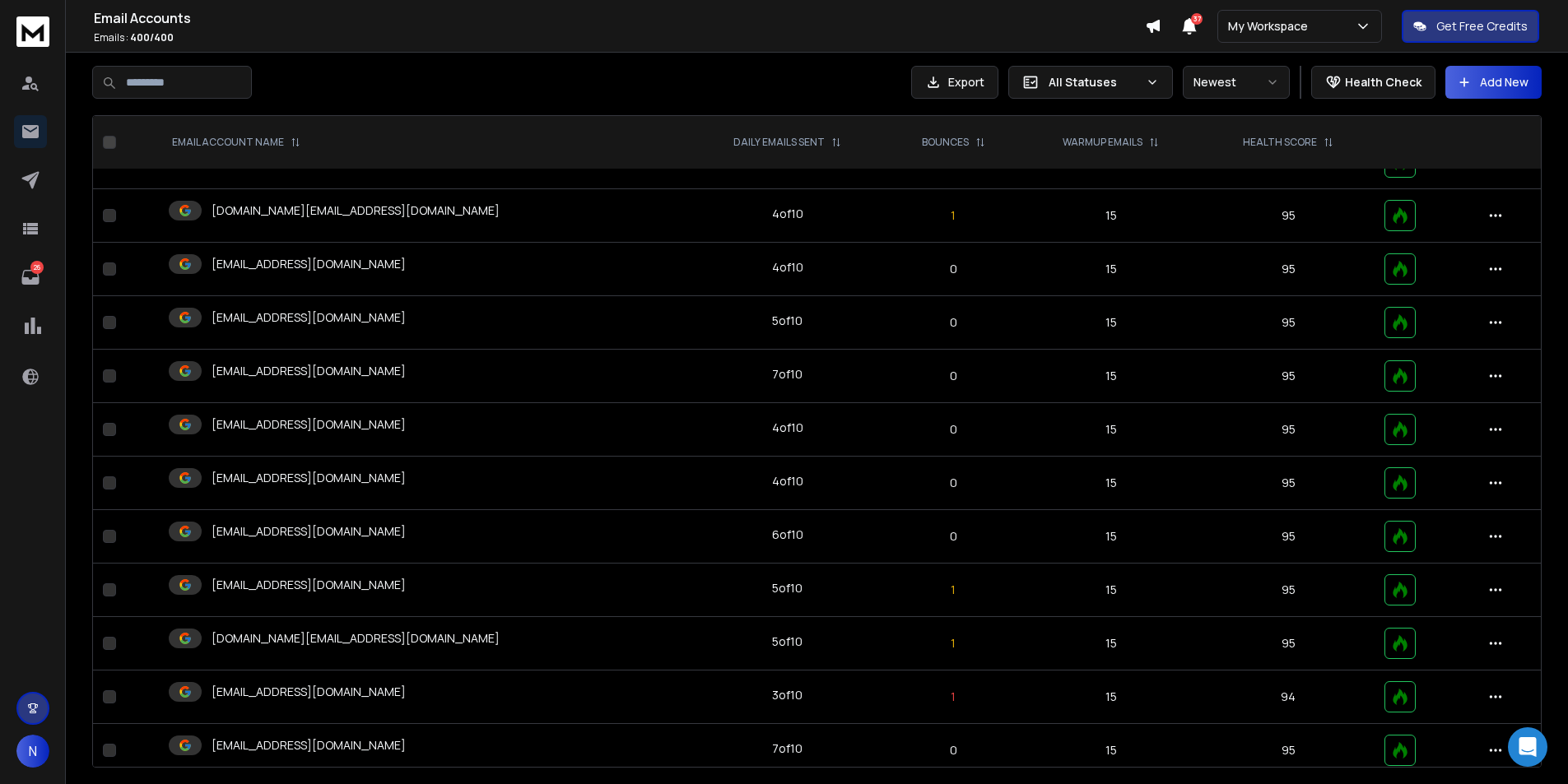
scroll to position [19140, 0]
